Goal: Task Accomplishment & Management: Manage account settings

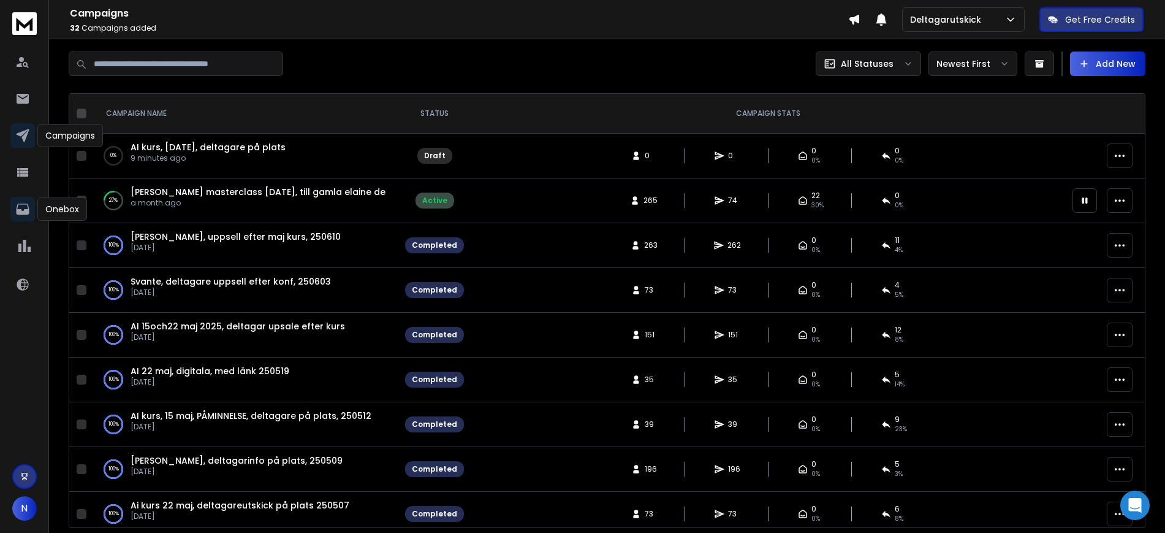
click at [25, 212] on icon at bounding box center [22, 209] width 13 height 11
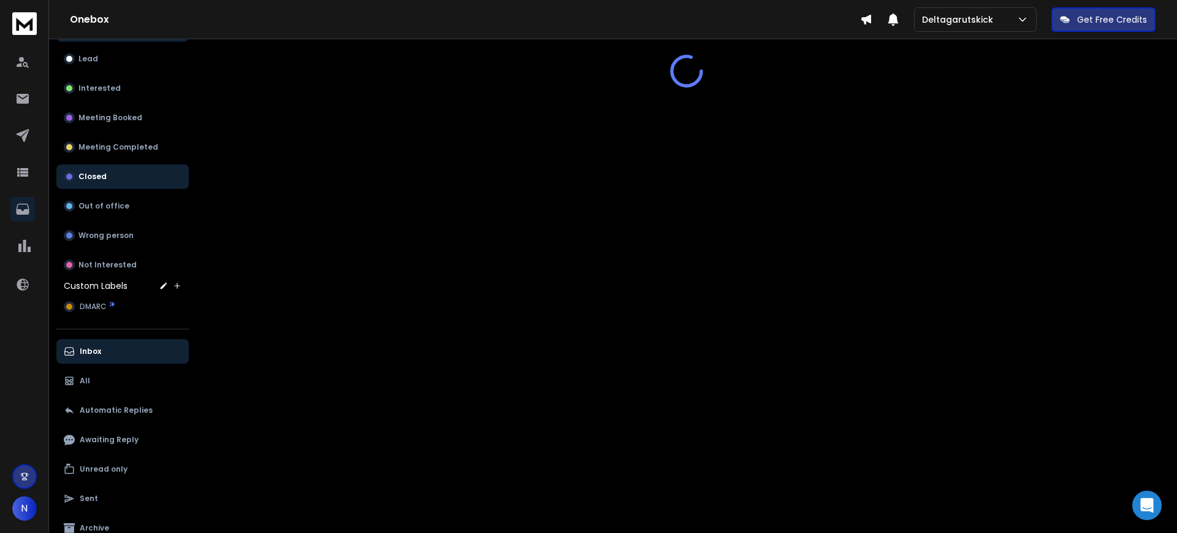
scroll to position [153, 0]
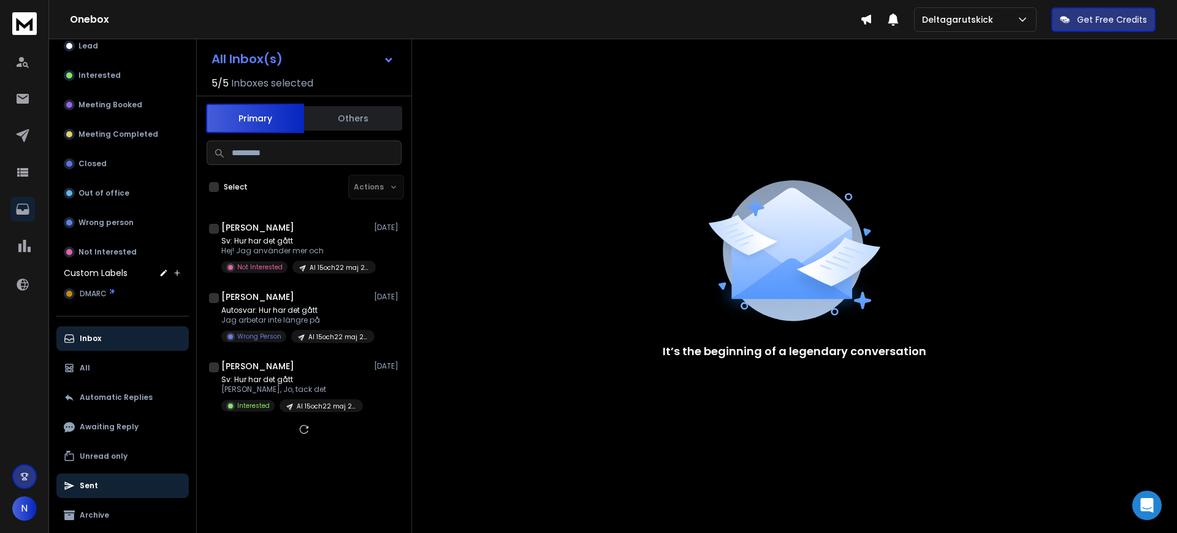
click at [99, 484] on button "Sent" at bounding box center [122, 485] width 132 height 25
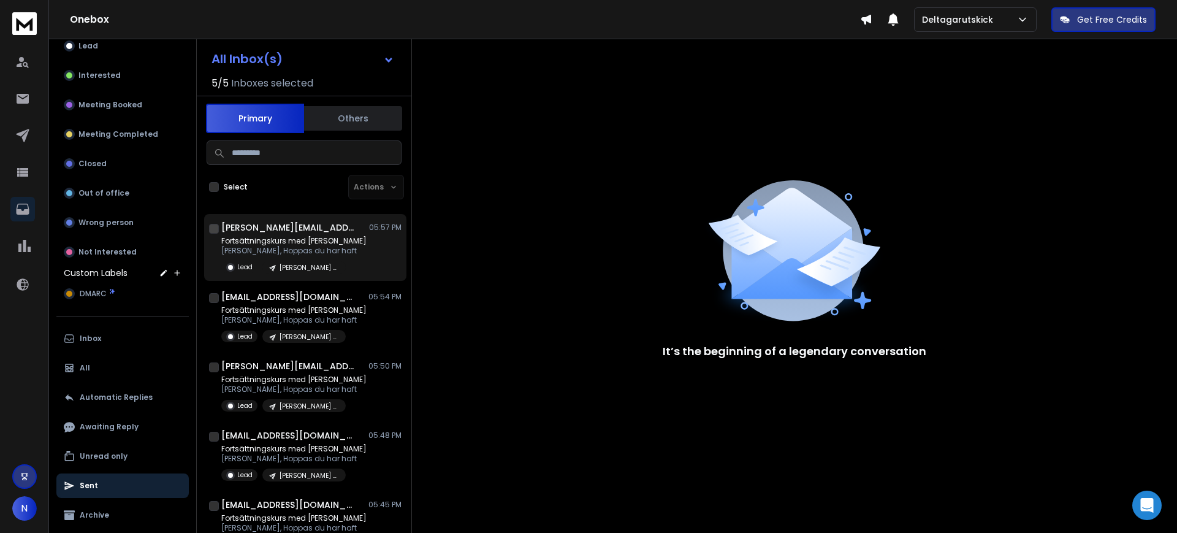
click at [291, 230] on h1 "[PERSON_NAME][EMAIL_ADDRESS][DOMAIN_NAME]" at bounding box center [288, 227] width 135 height 12
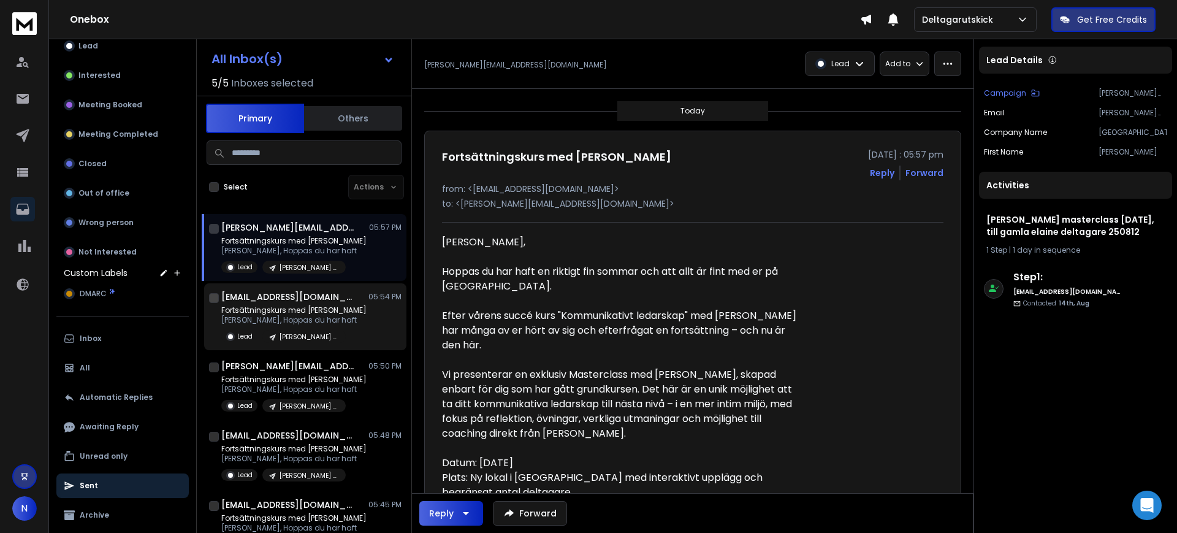
click at [260, 302] on h1 "[EMAIL_ADDRESS][DOMAIN_NAME]" at bounding box center [288, 297] width 135 height 12
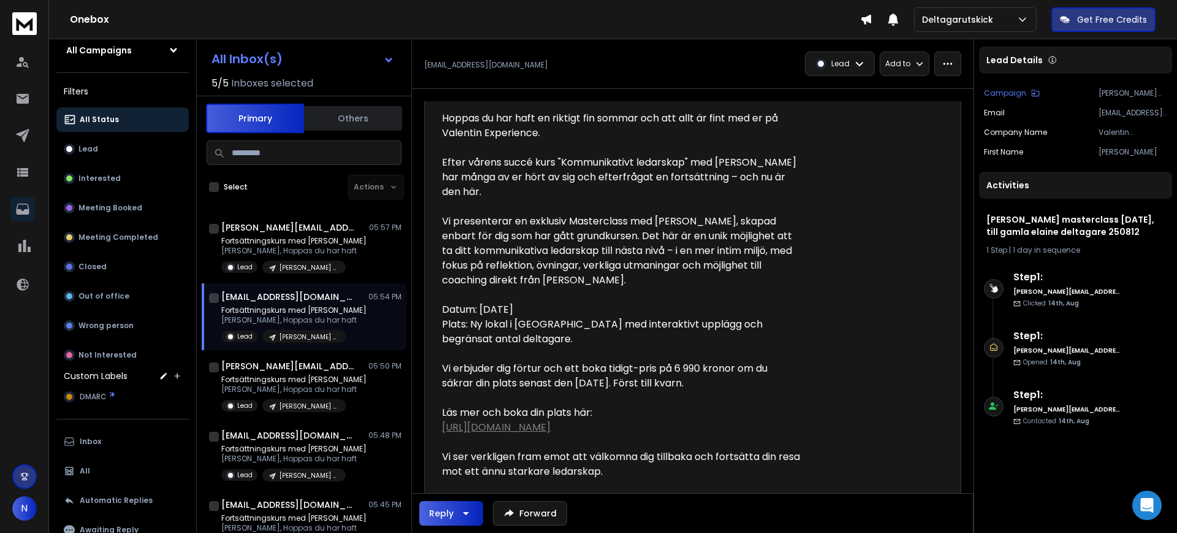
scroll to position [77, 0]
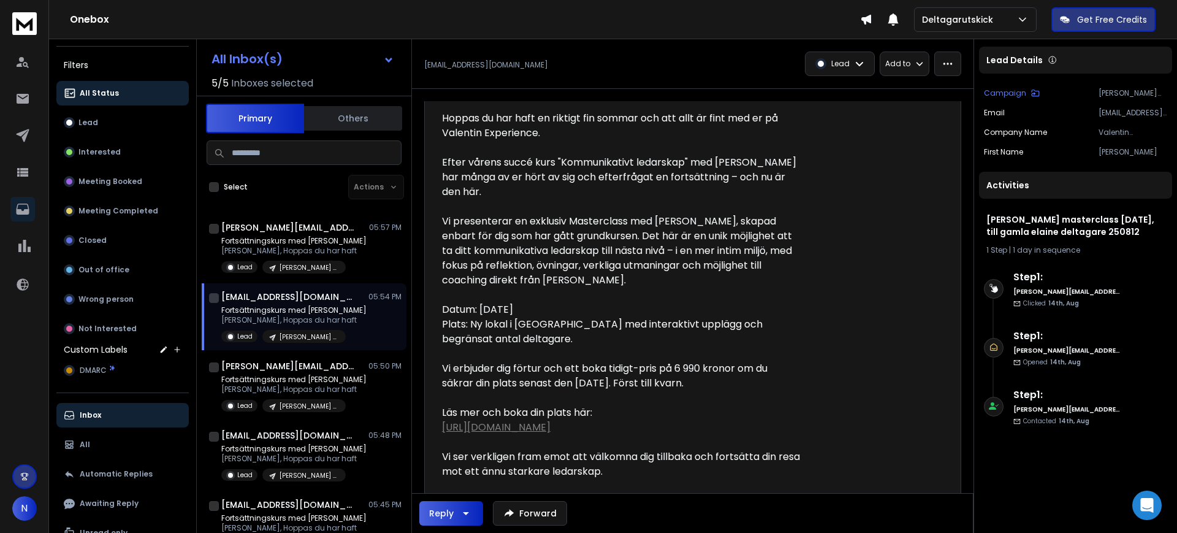
click at [112, 416] on button "Inbox" at bounding box center [122, 415] width 132 height 25
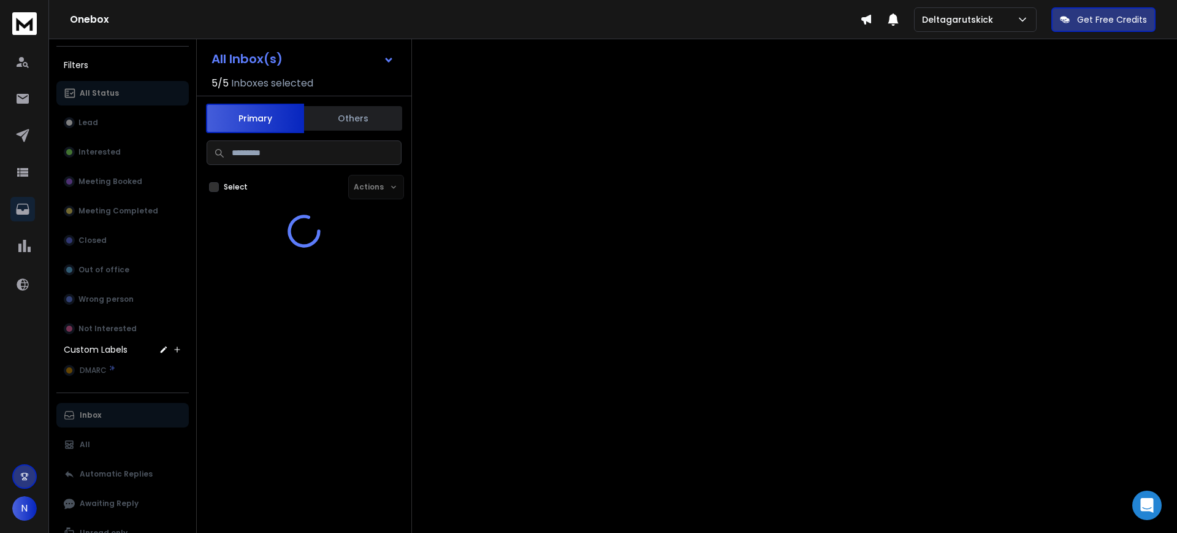
scroll to position [0, 0]
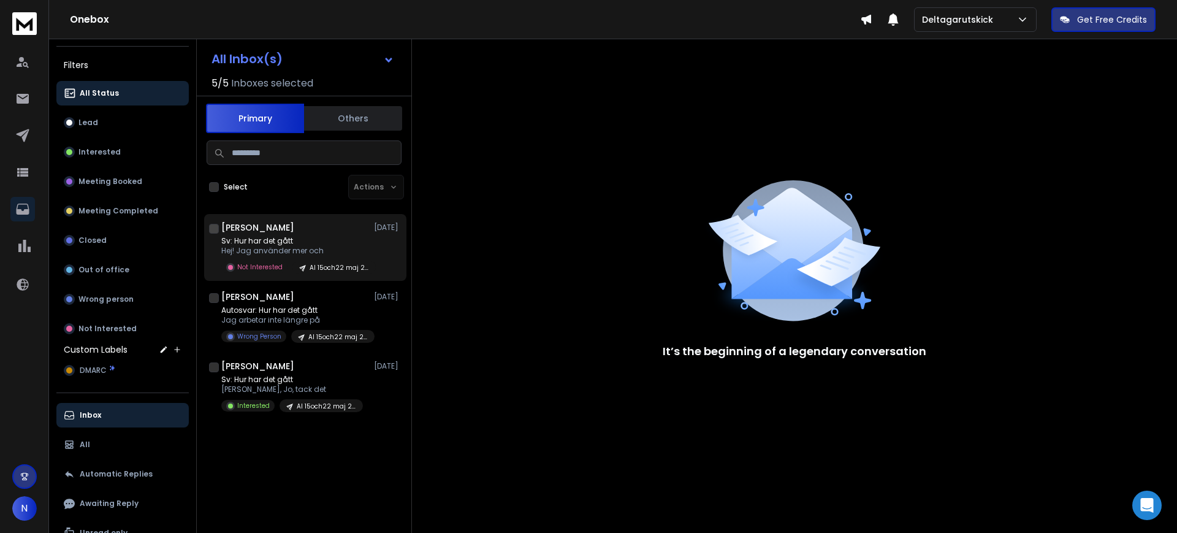
click at [284, 241] on p "Sv: Hur har det gått" at bounding box center [294, 241] width 147 height 10
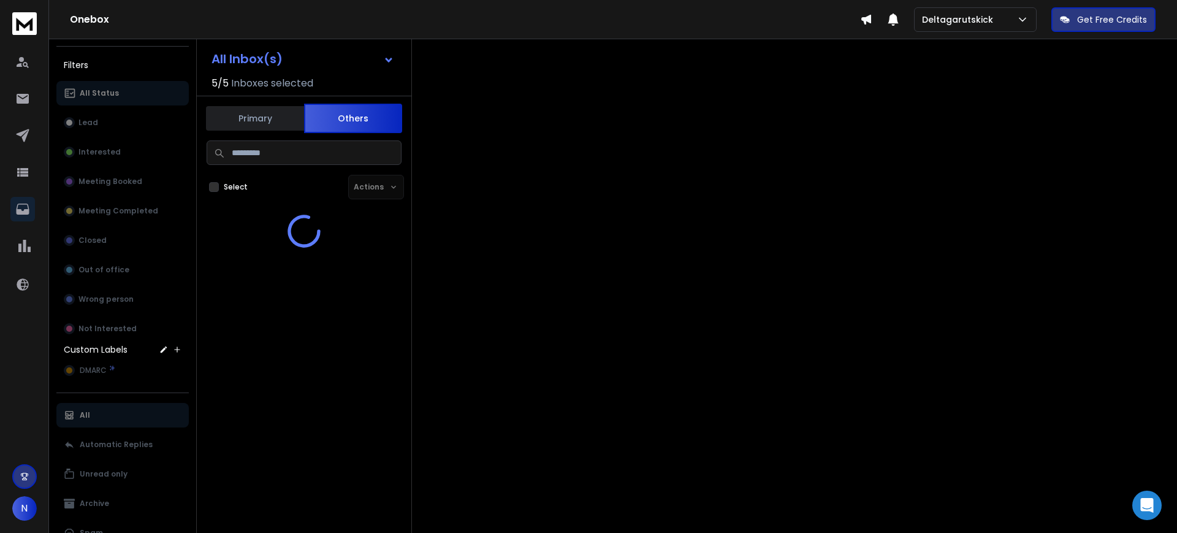
click at [340, 112] on button "Others" at bounding box center [353, 118] width 98 height 29
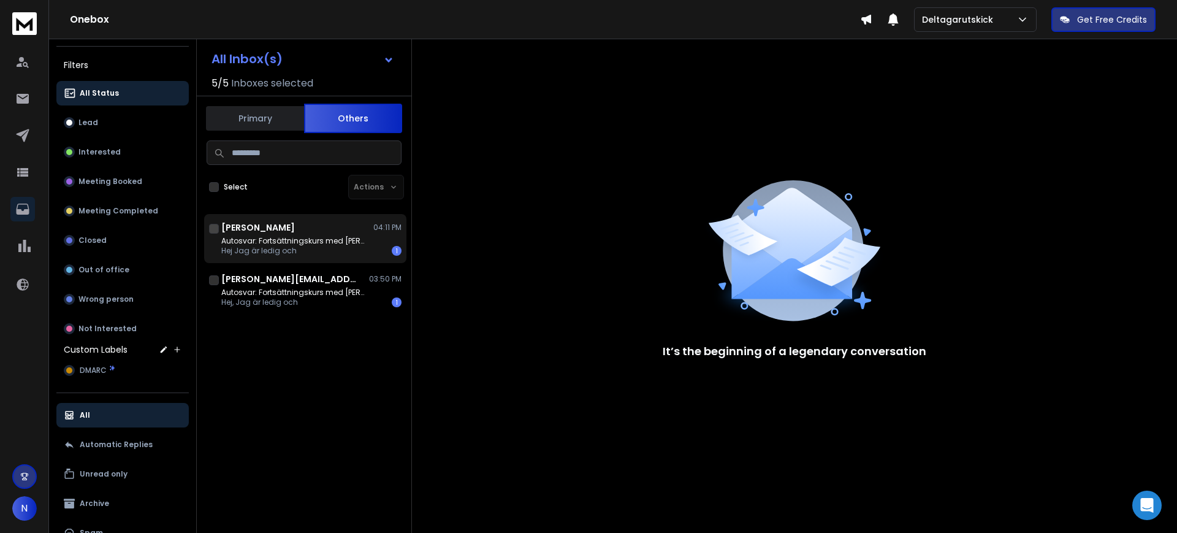
click at [274, 241] on p "Autosvar: Fortsättningskurs med [PERSON_NAME]" at bounding box center [294, 241] width 147 height 10
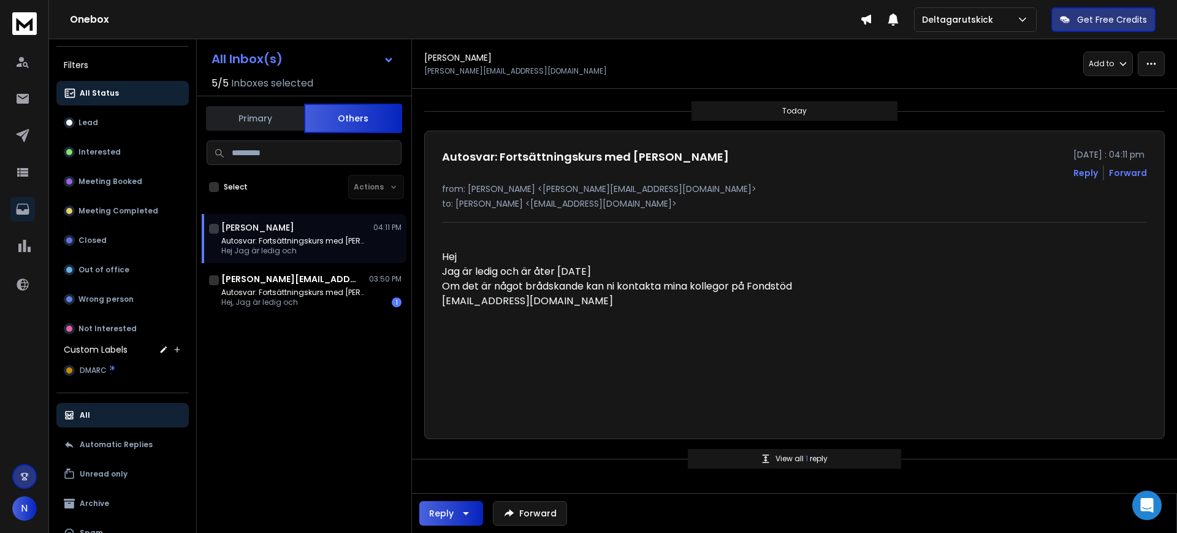
click at [1135, 63] on div "Add to" at bounding box center [981, 63] width 367 height 25
click at [1141, 62] on button "button" at bounding box center [1151, 63] width 27 height 25
click at [1100, 110] on div "Delete email" at bounding box center [1109, 111] width 70 height 12
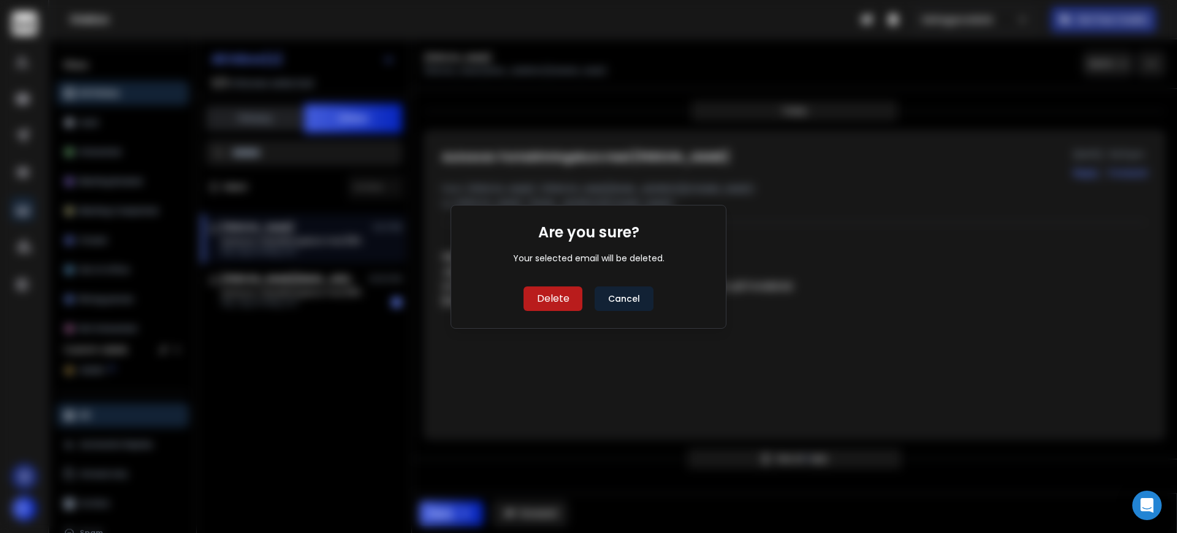
click at [547, 304] on button "Delete" at bounding box center [552, 298] width 59 height 25
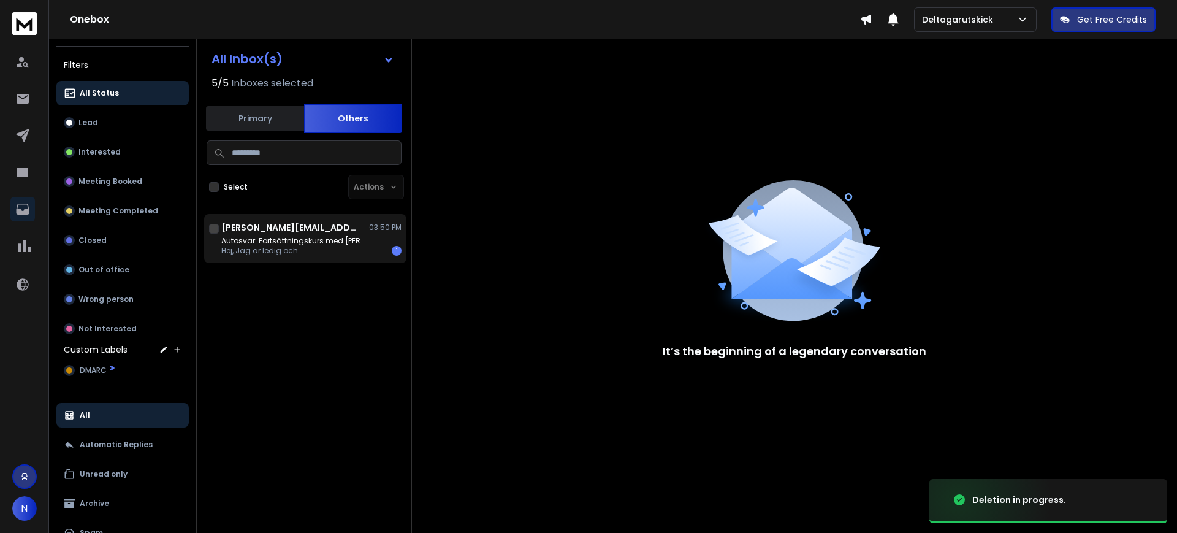
click at [298, 242] on p "Autosvar: Fortsättningskurs med [PERSON_NAME]" at bounding box center [294, 241] width 147 height 10
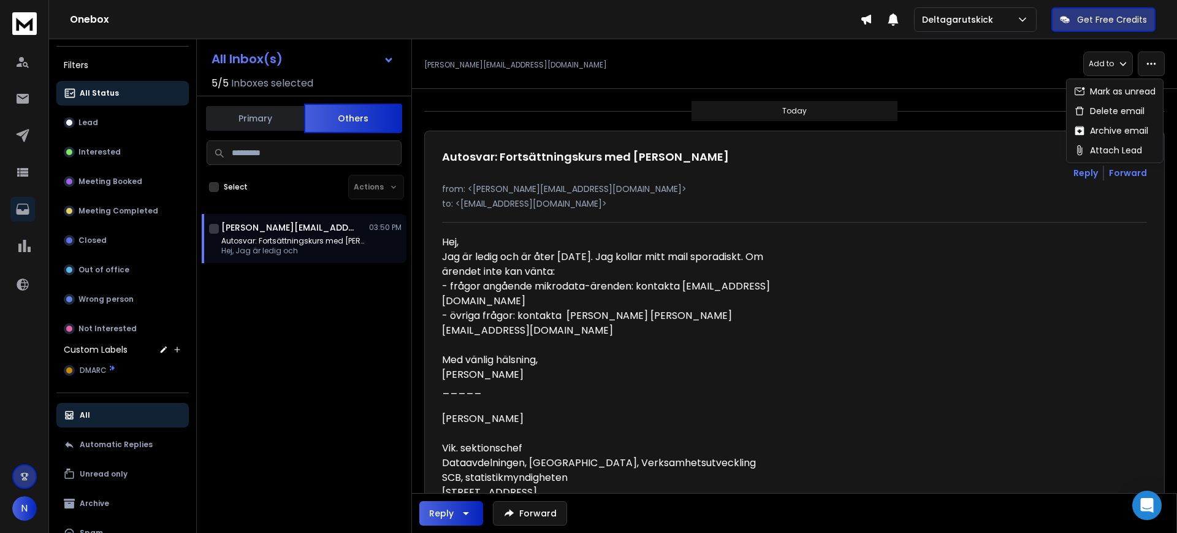
click at [1143, 60] on button "button" at bounding box center [1151, 63] width 27 height 25
click at [1110, 118] on div "Delete email" at bounding box center [1114, 111] width 91 height 20
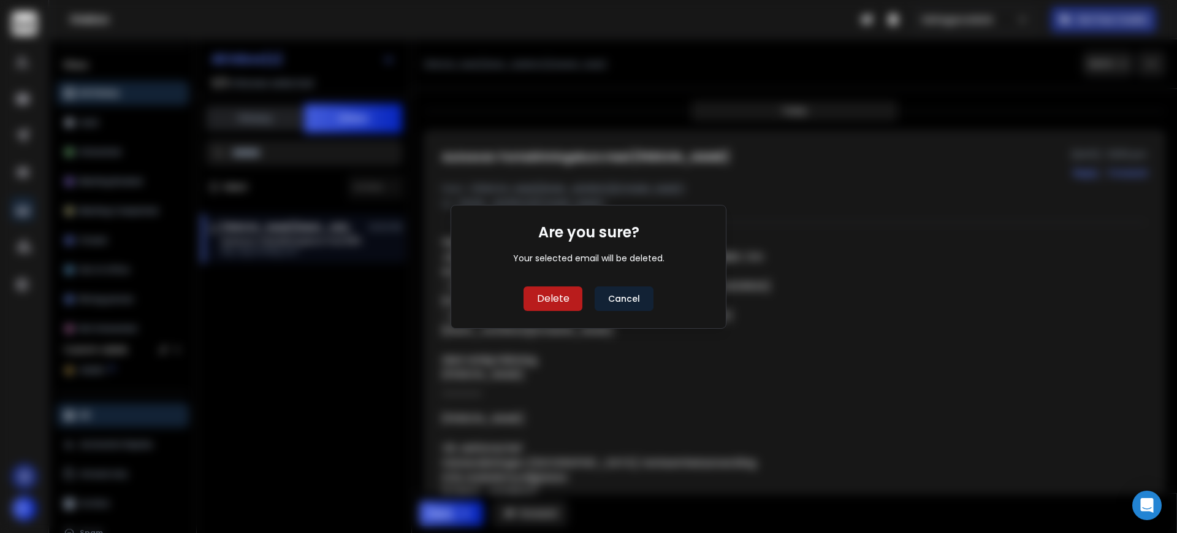
click at [537, 301] on button "Delete" at bounding box center [552, 298] width 59 height 25
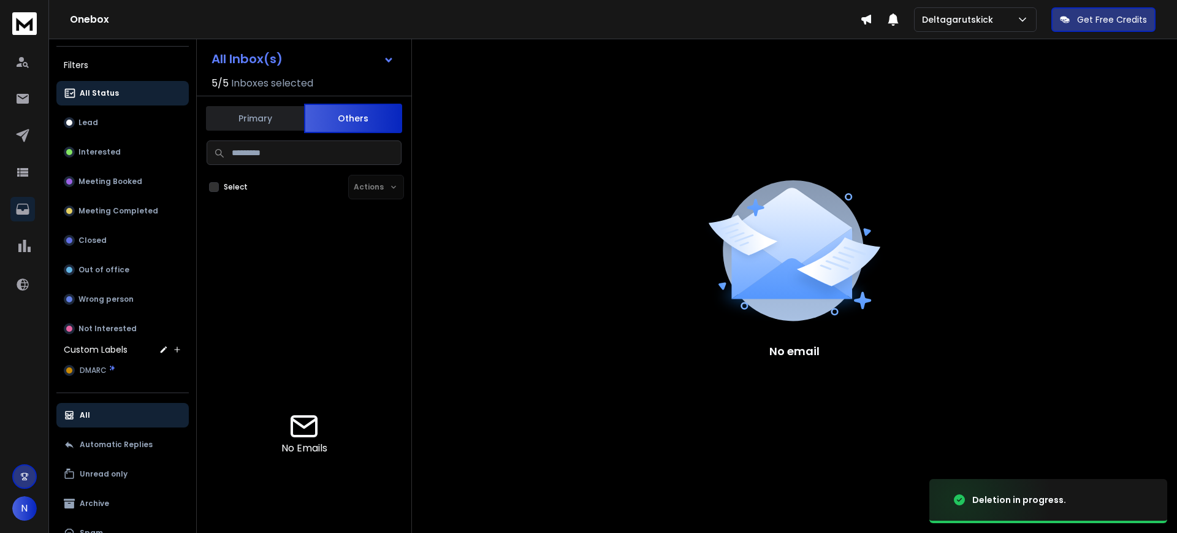
click at [257, 132] on div "Primary Others Select Actions No Emails" at bounding box center [304, 356] width 215 height 500
click at [257, 126] on button "Primary" at bounding box center [255, 118] width 98 height 27
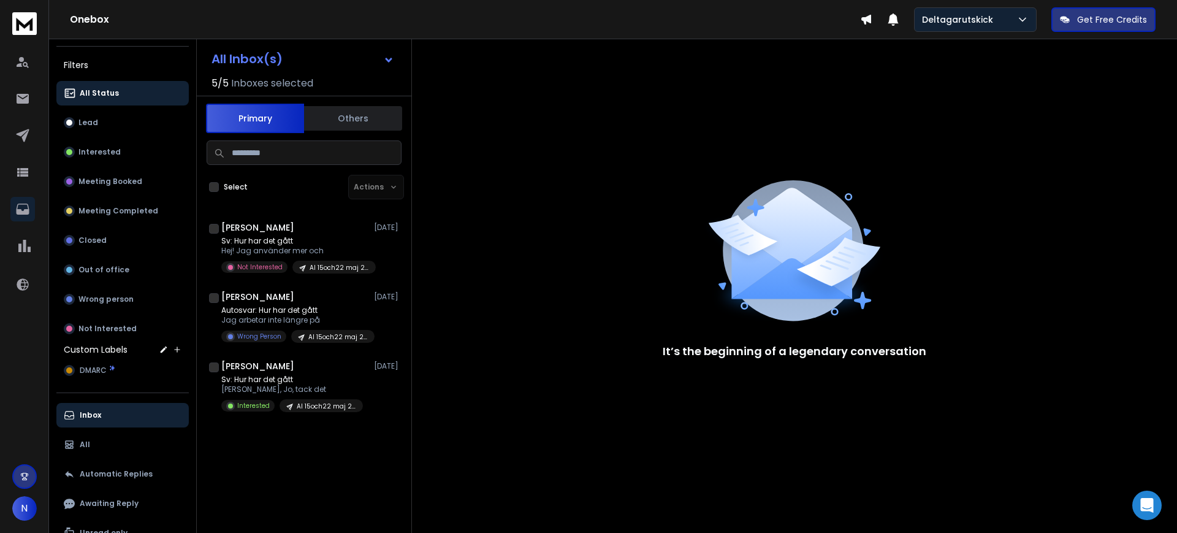
click at [962, 10] on button "Deltagarutskick" at bounding box center [975, 19] width 123 height 25
